Goal: Task Accomplishment & Management: Use online tool/utility

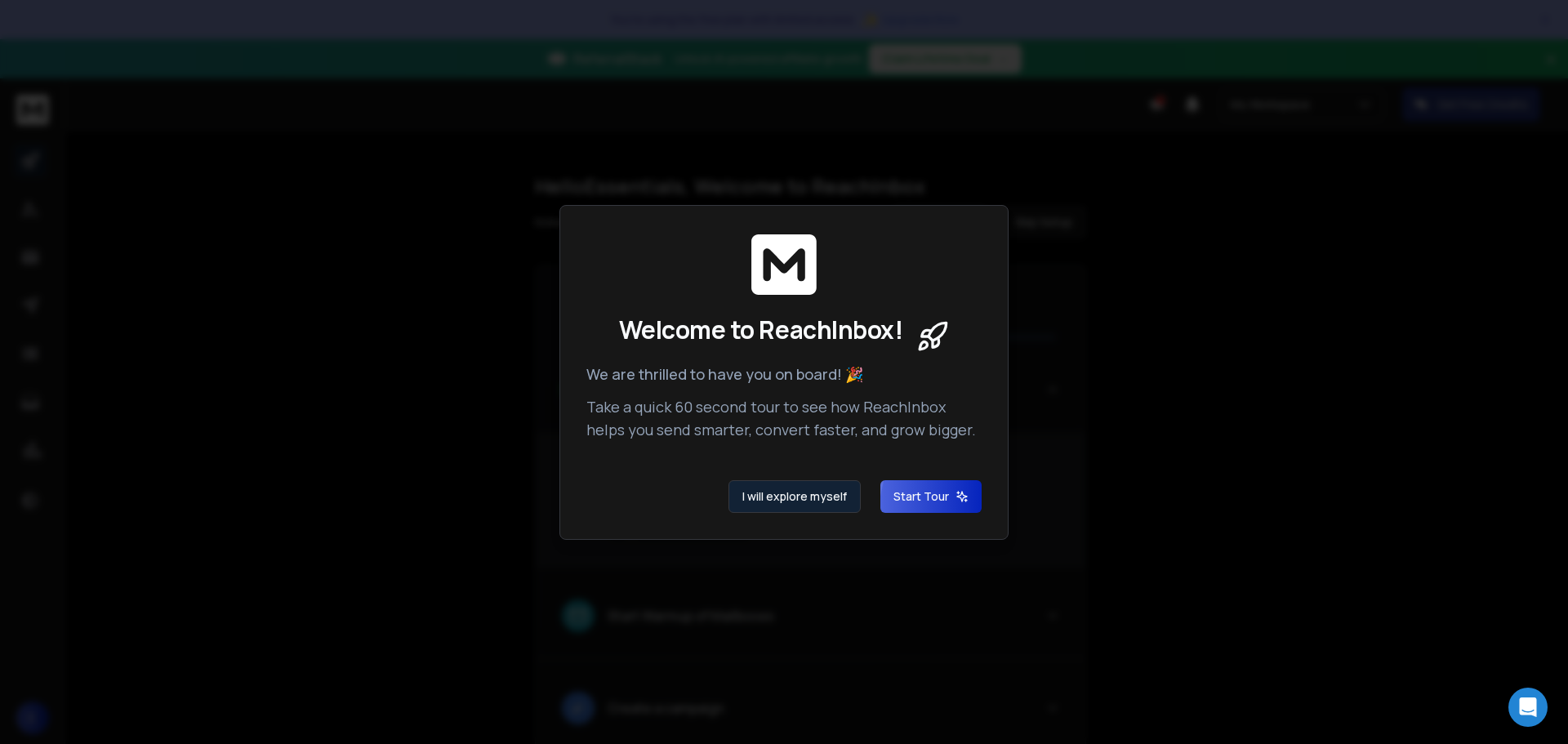
click at [807, 501] on button "I will explore myself" at bounding box center [794, 496] width 132 height 32
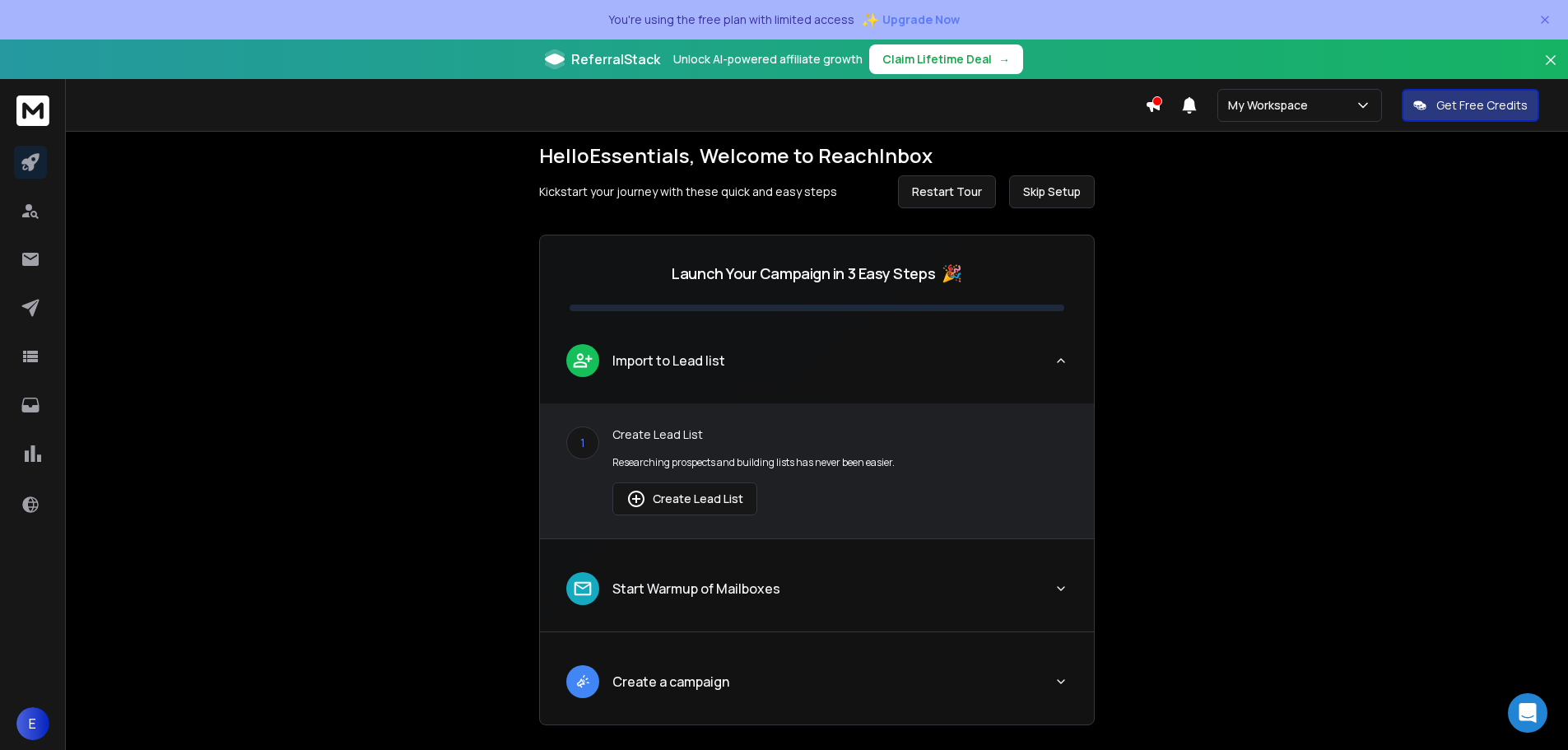
scroll to position [50, 0]
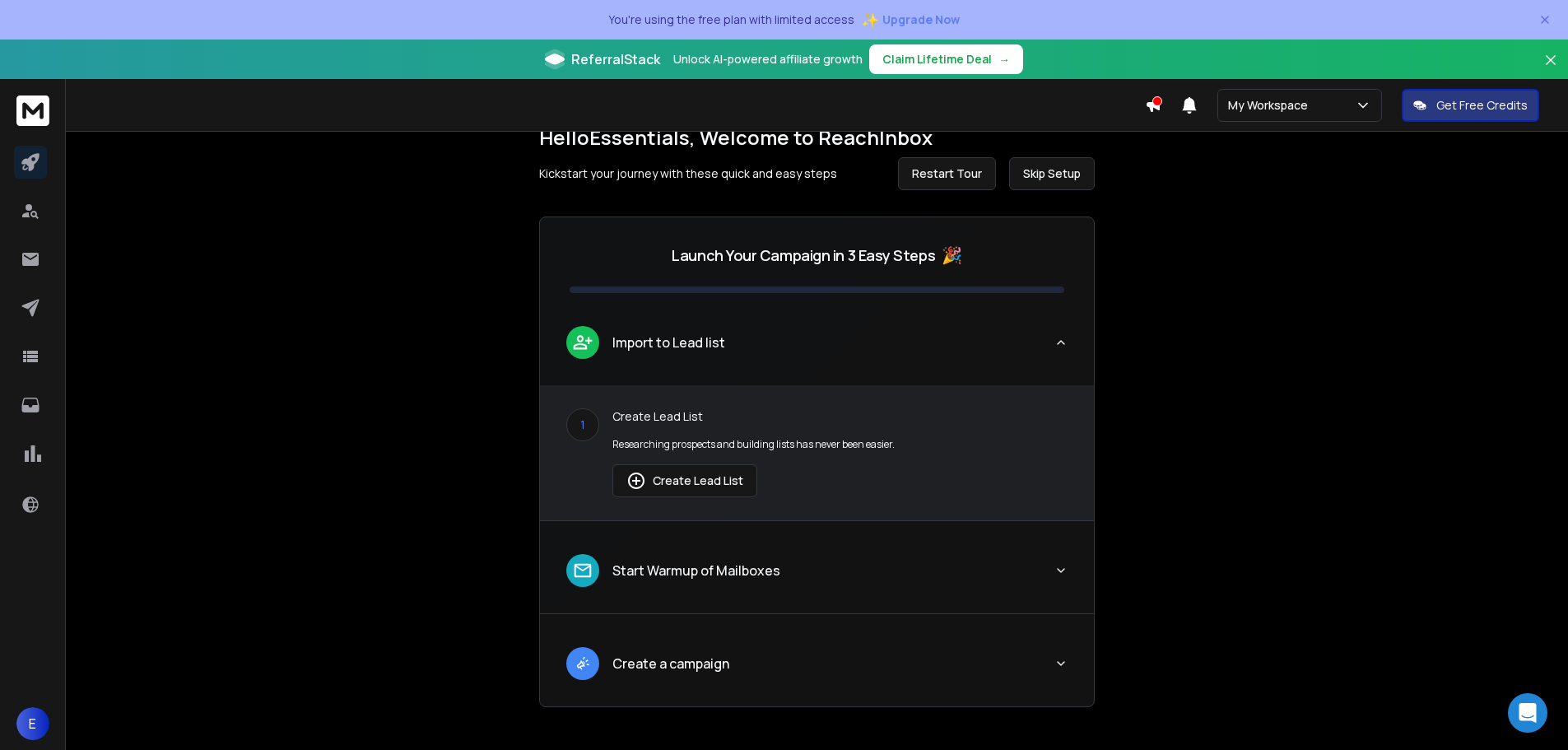
click at [30, 106] on icon at bounding box center [33, 110] width 33 height 31
click at [934, 350] on button "Import to Lead list" at bounding box center [817, 349] width 554 height 73
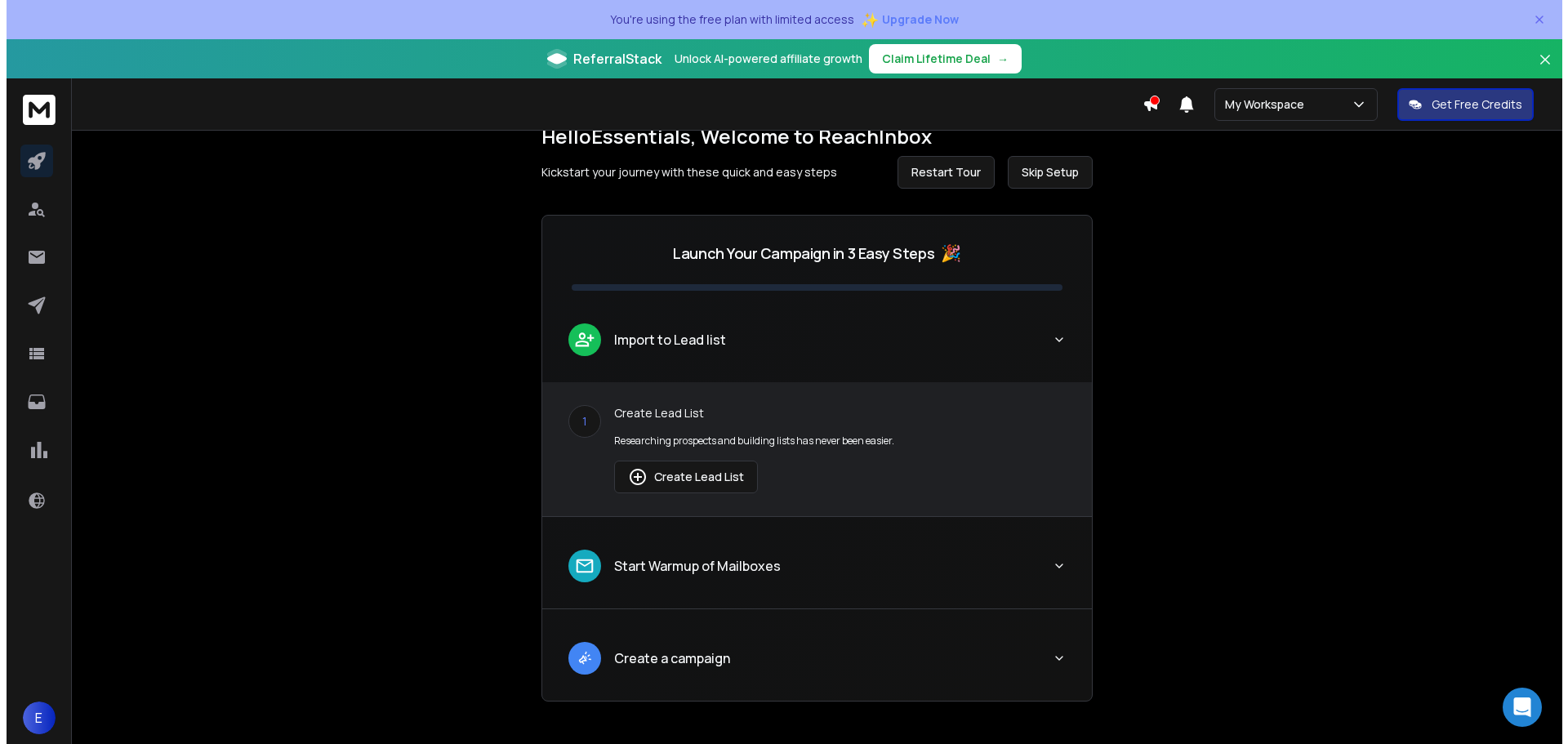
scroll to position [0, 0]
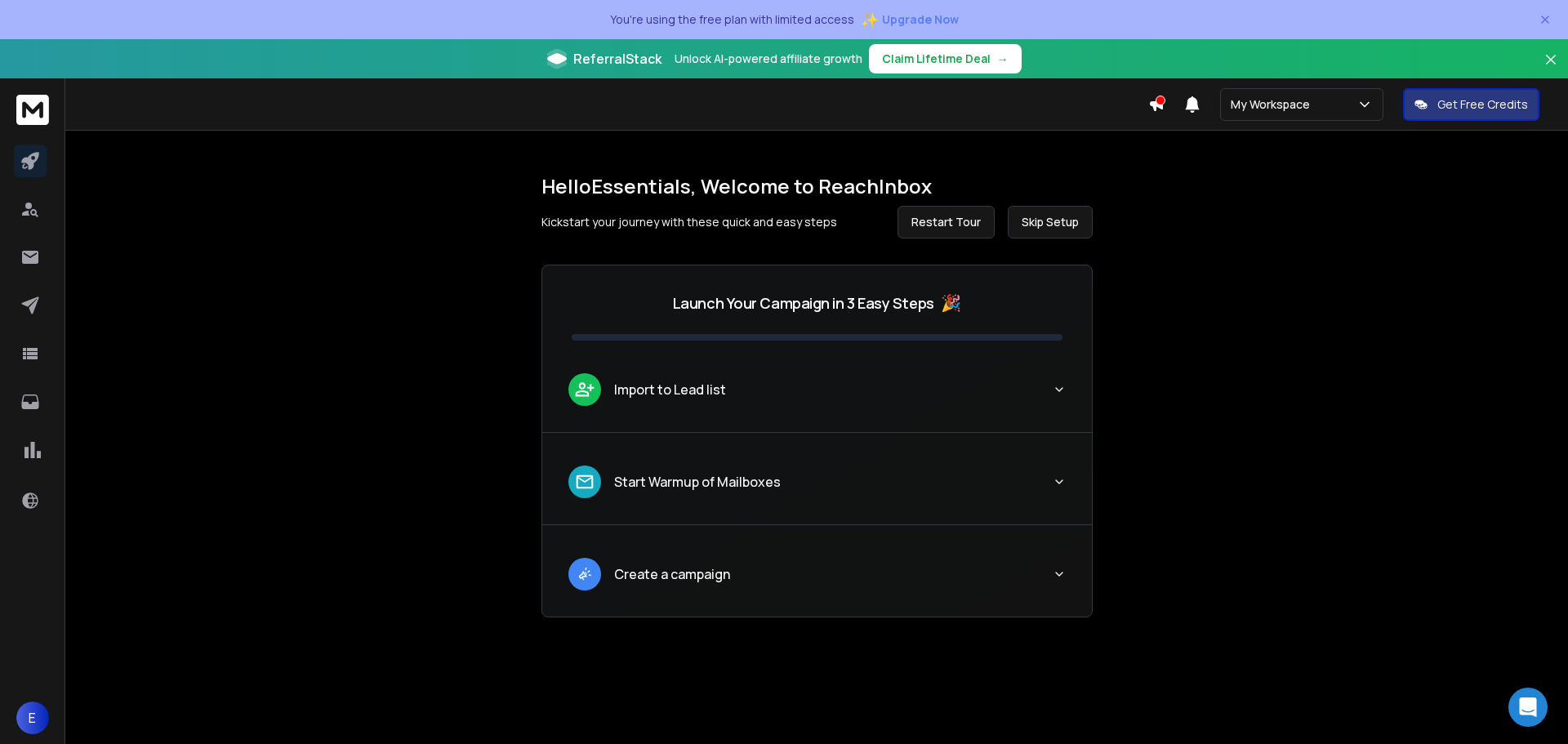
click at [678, 476] on p "Start Warmup of Mailboxes" at bounding box center [697, 482] width 166 height 20
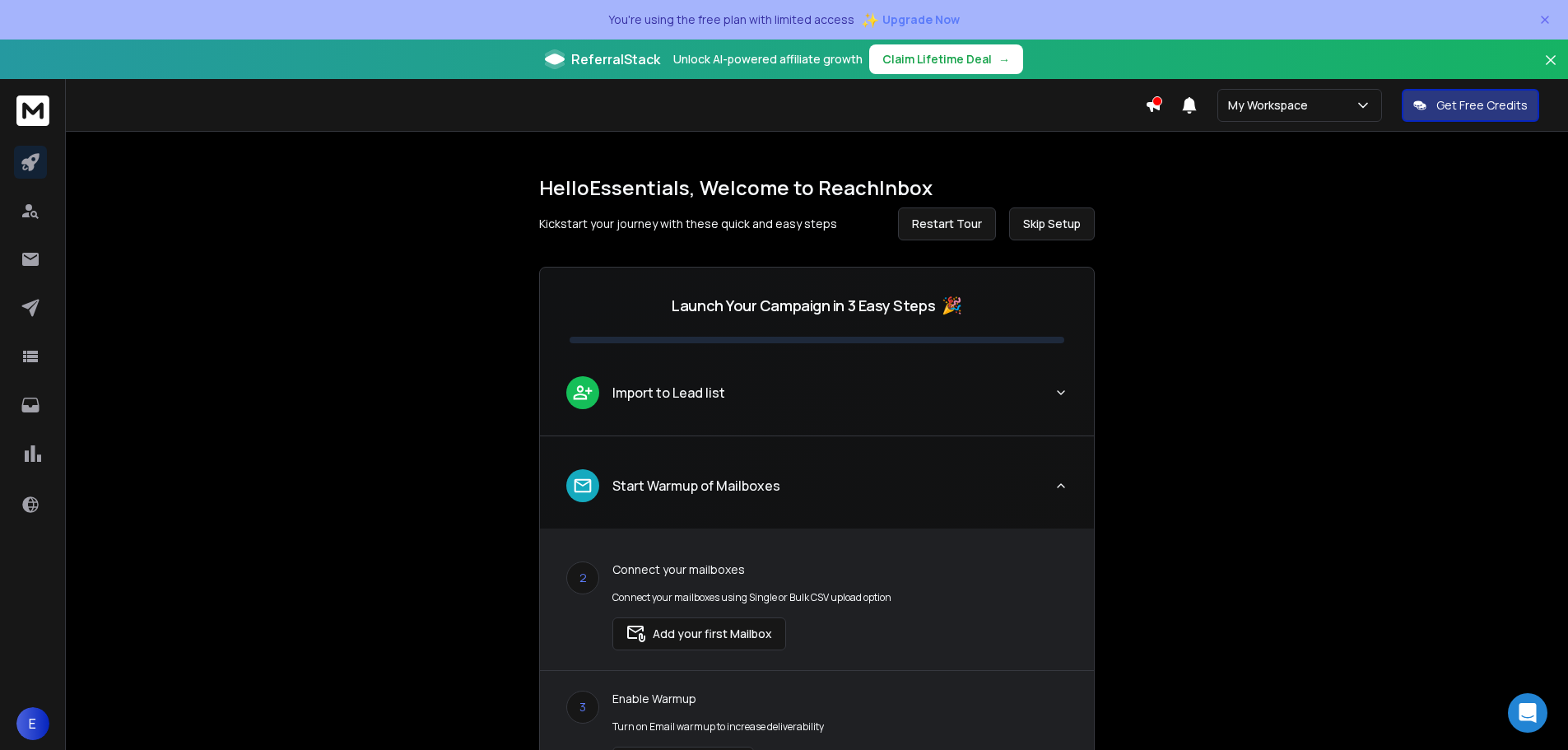
click at [682, 478] on p "Start Warmup of Mailboxes" at bounding box center [696, 486] width 168 height 20
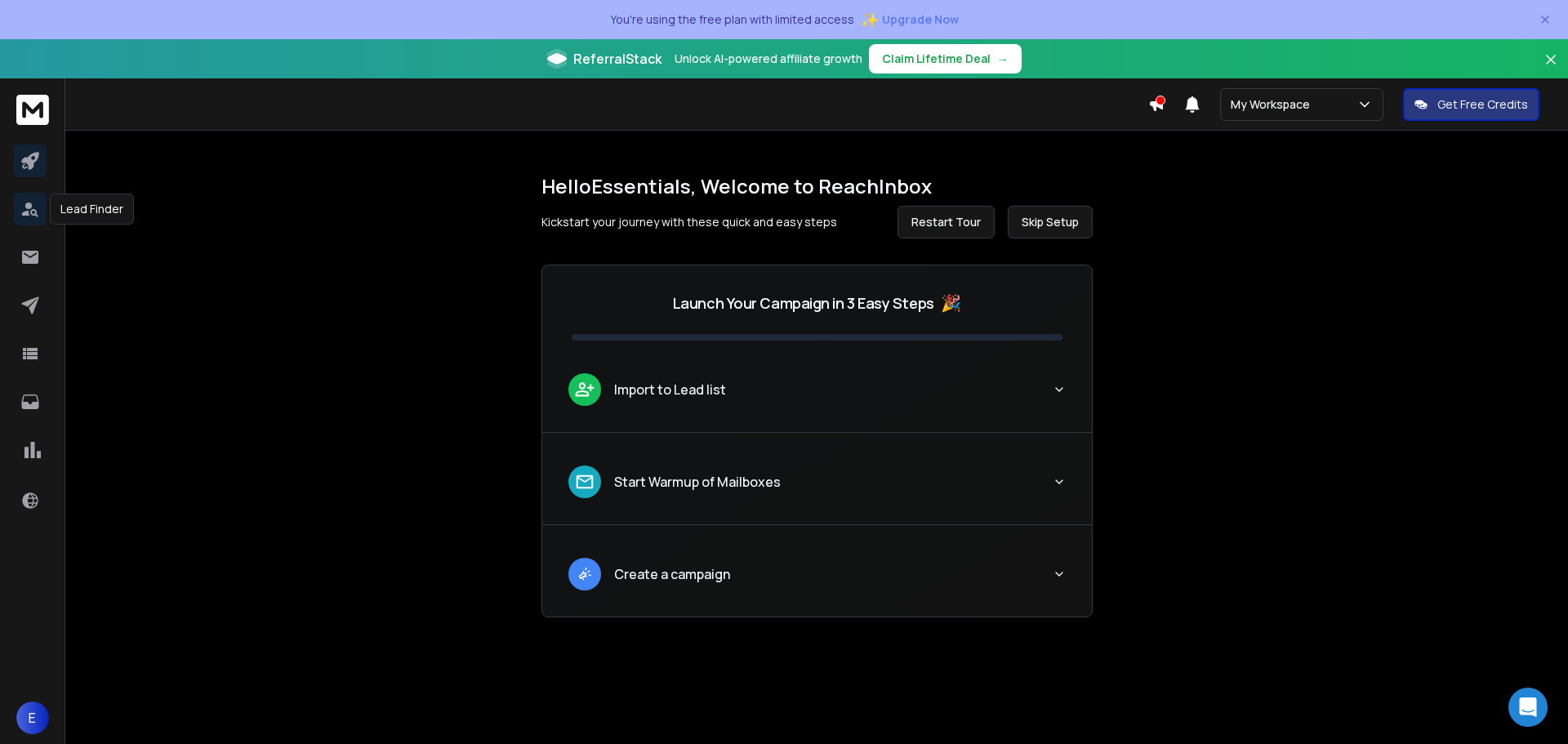
click at [21, 201] on icon at bounding box center [31, 209] width 20 height 20
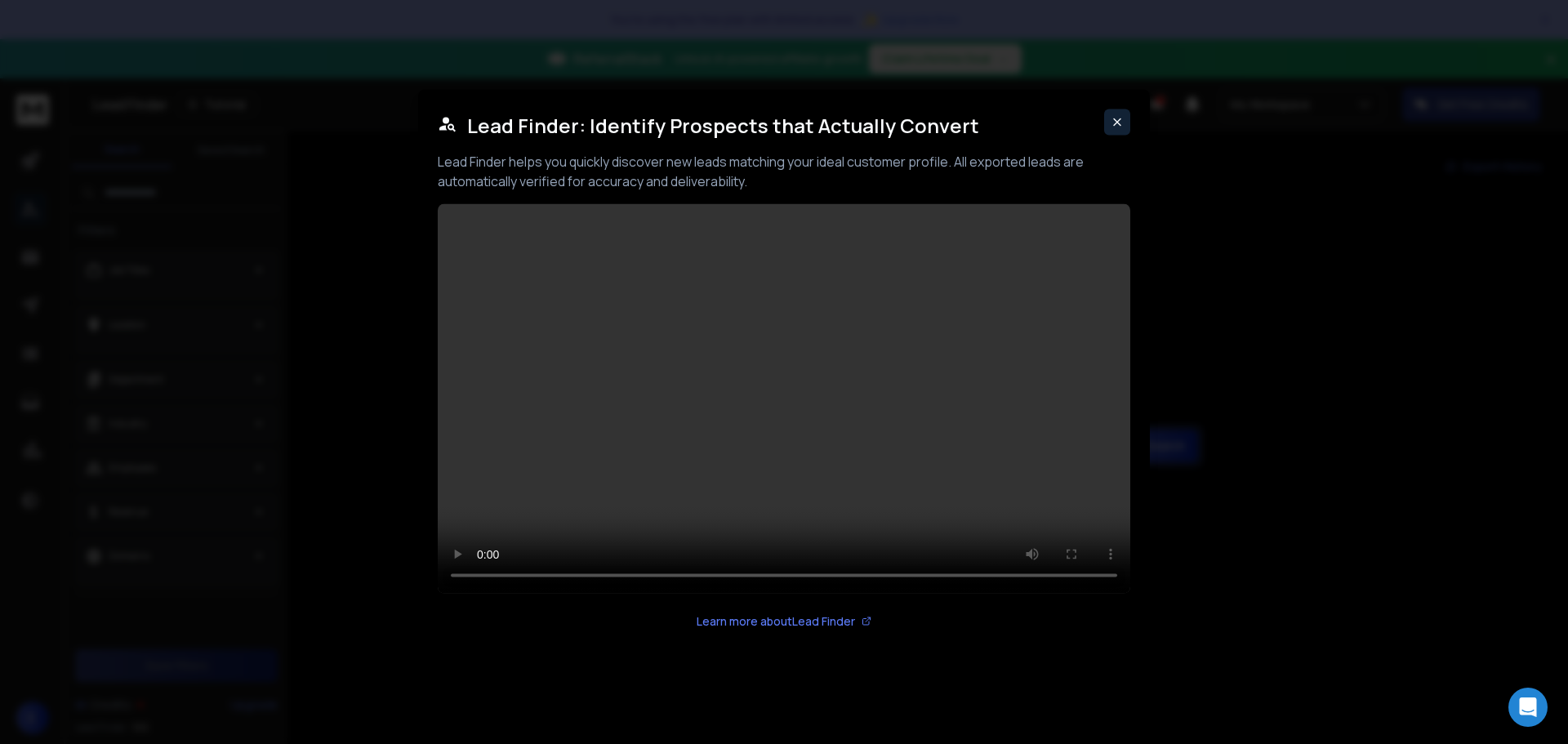
click at [1118, 122] on icon at bounding box center [1117, 122] width 7 height 7
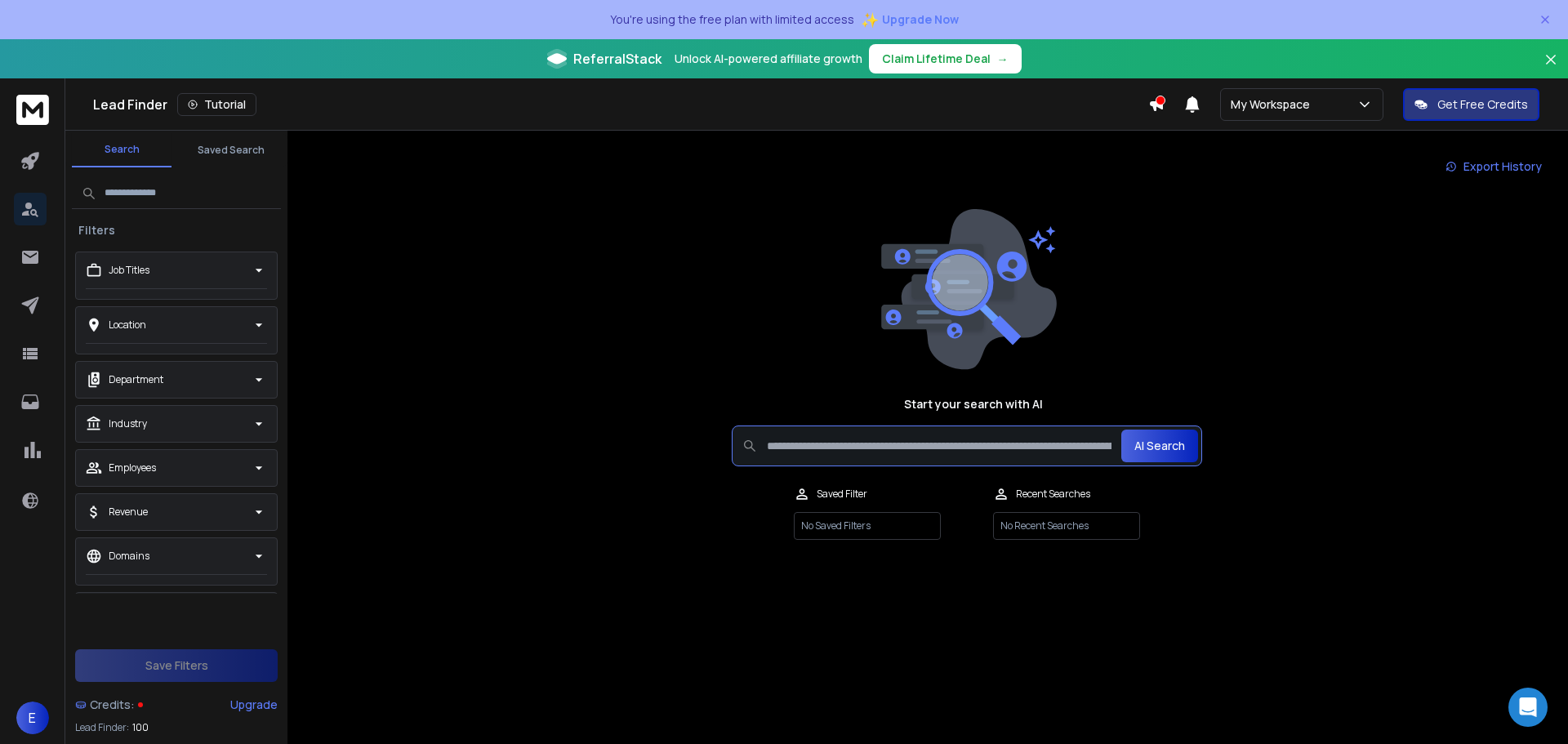
click at [888, 439] on textarea at bounding box center [939, 445] width 344 height 32
type textarea "**********"
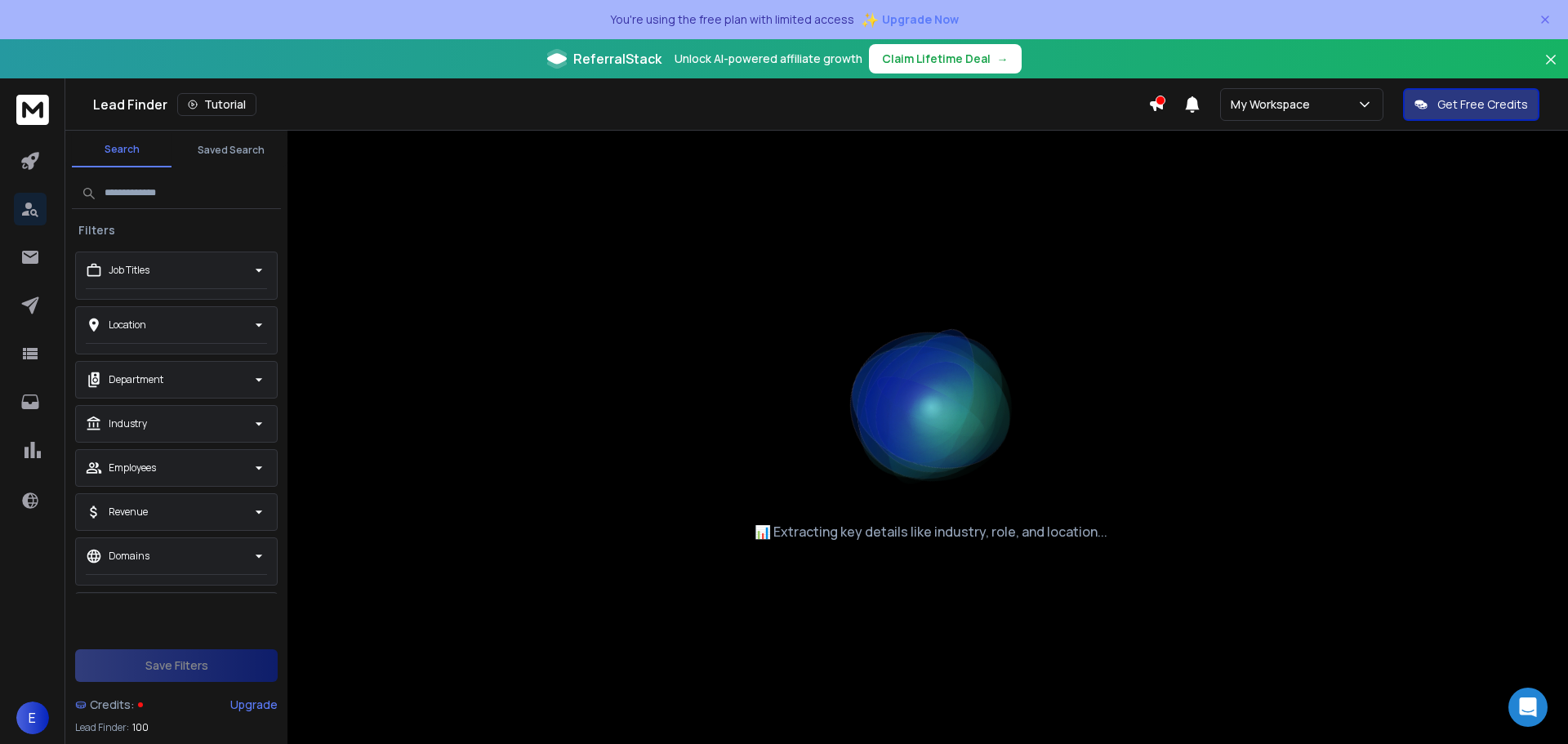
type input "**********"
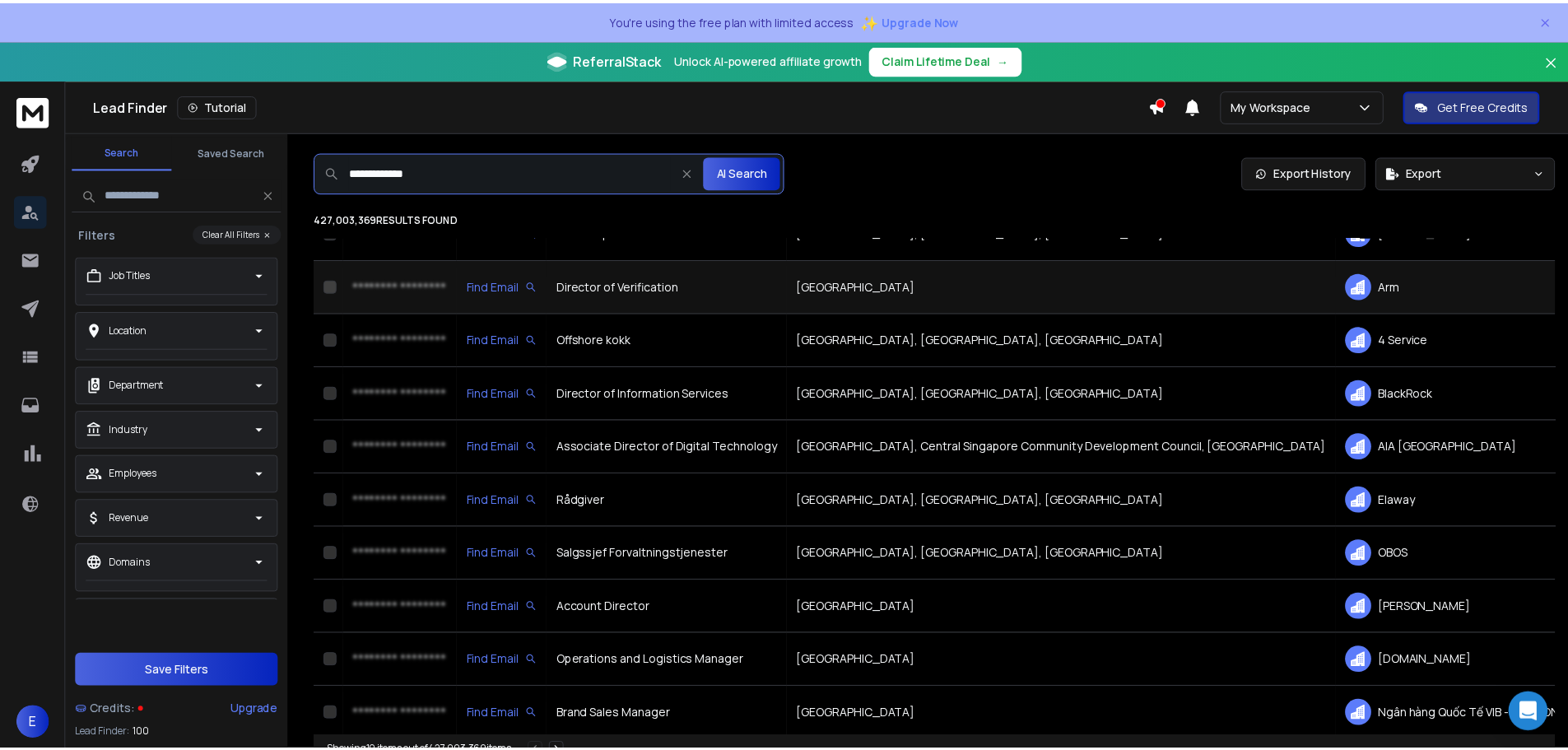
scroll to position [97, 0]
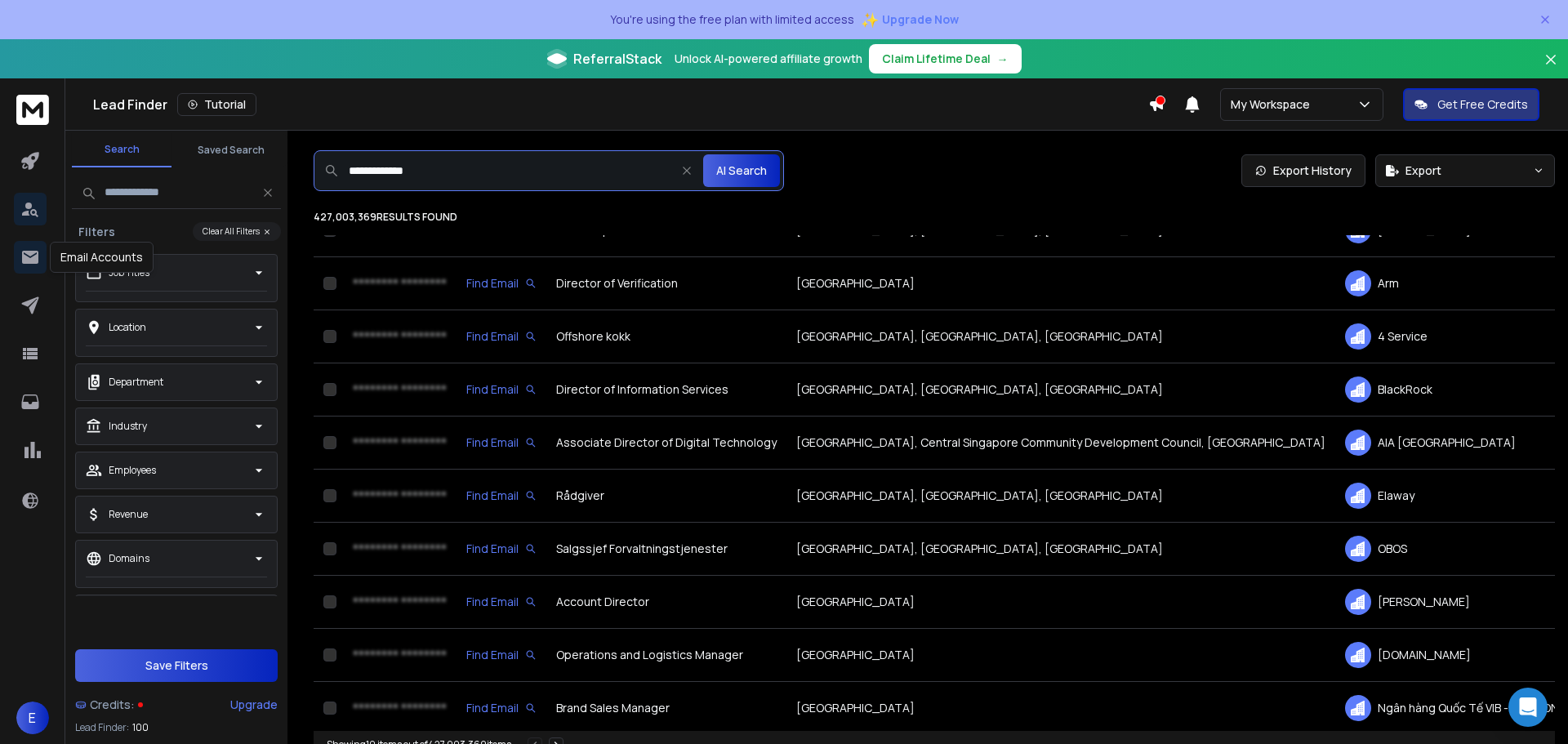
click at [31, 257] on icon at bounding box center [31, 257] width 20 height 20
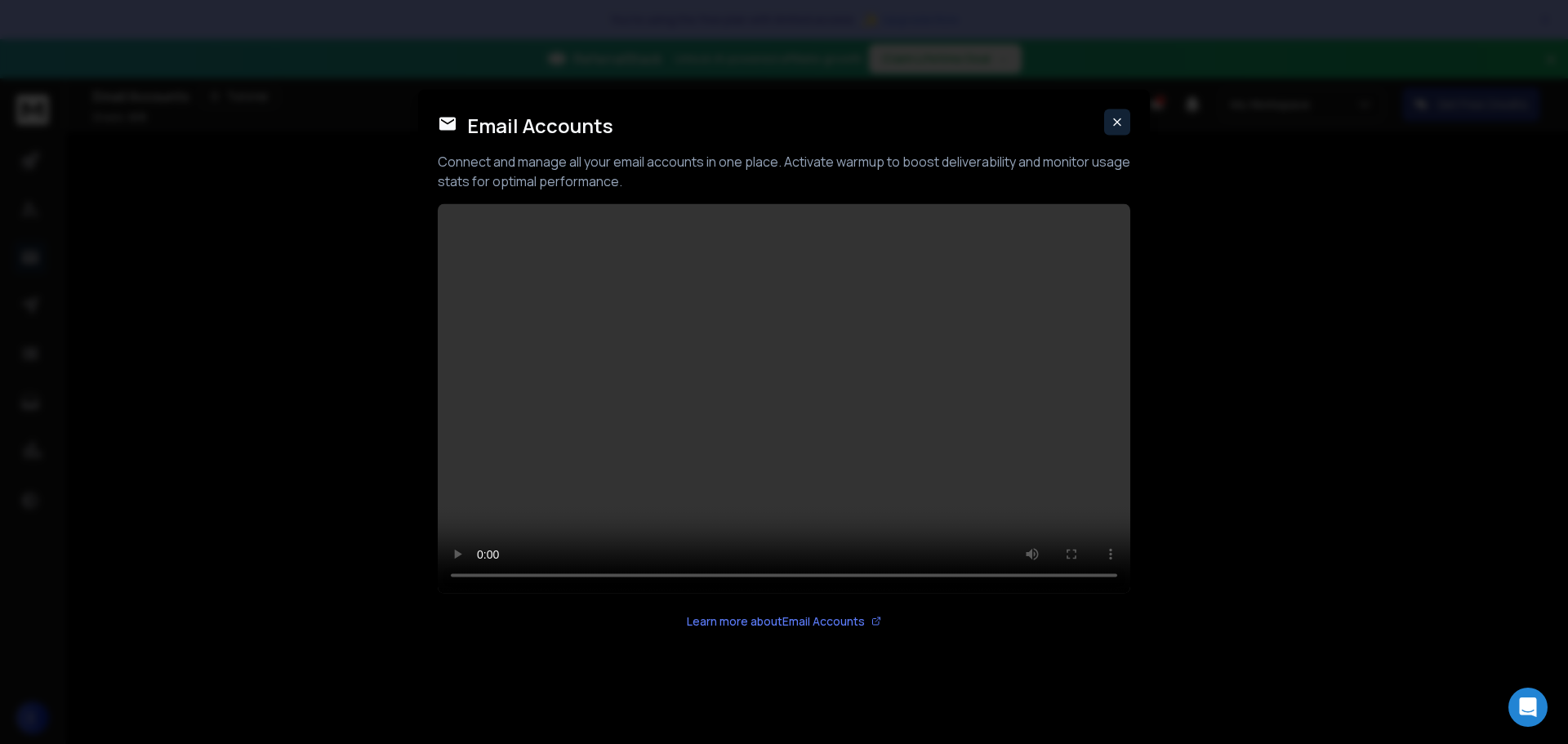
click at [1123, 125] on icon at bounding box center [1117, 122] width 13 height 13
